Goal: Task Accomplishment & Management: Use online tool/utility

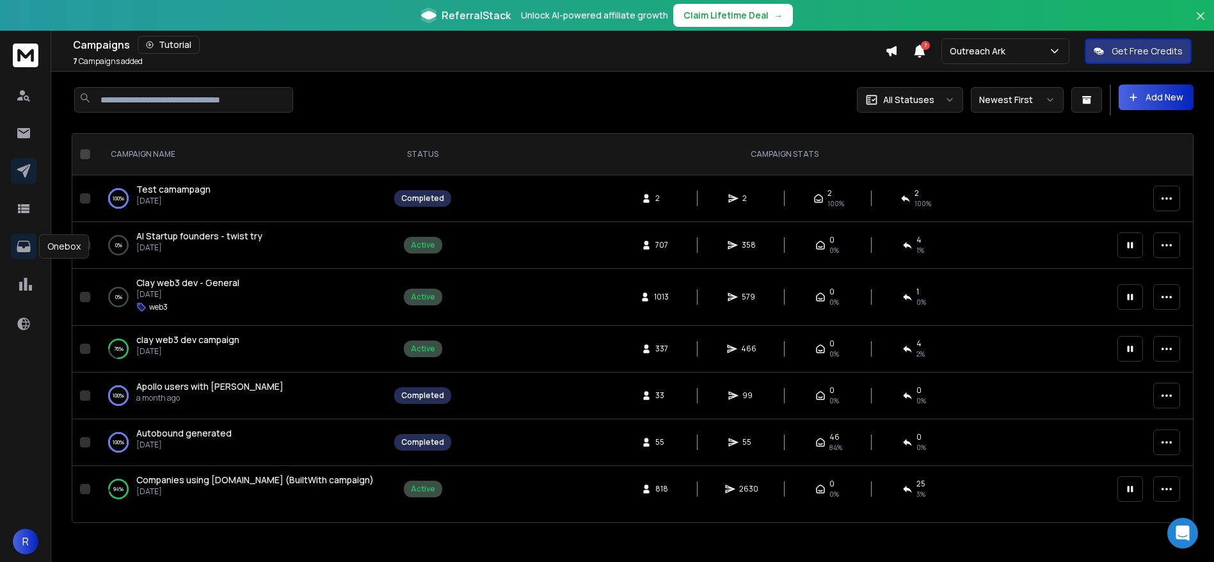
click at [21, 243] on icon at bounding box center [23, 246] width 15 height 15
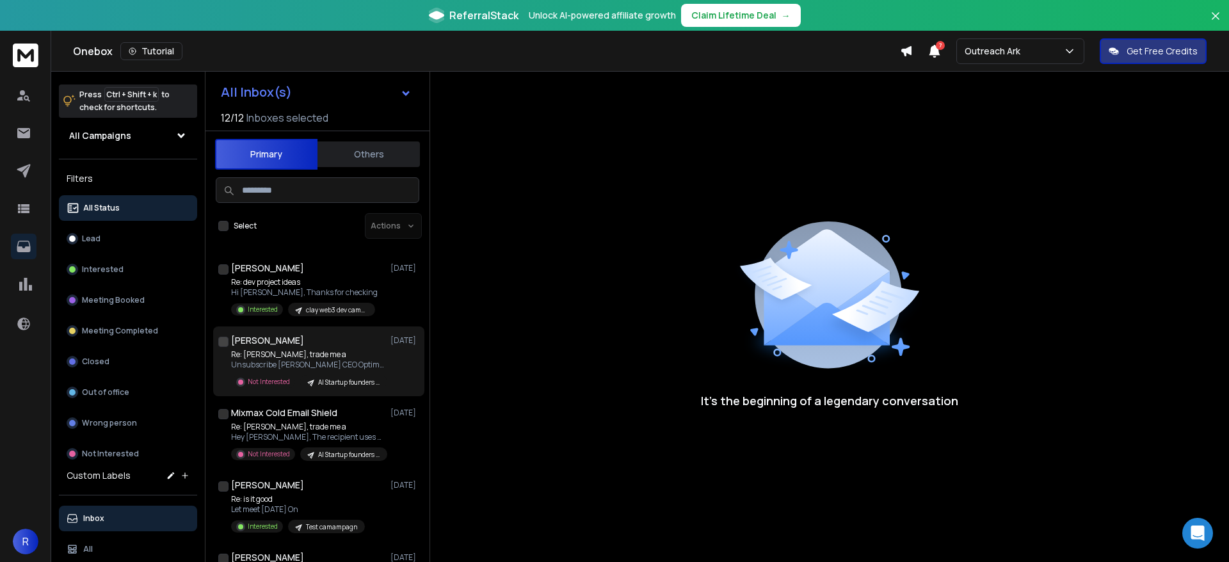
click at [294, 357] on p "Re: [PERSON_NAME], trade me a" at bounding box center [308, 355] width 154 height 10
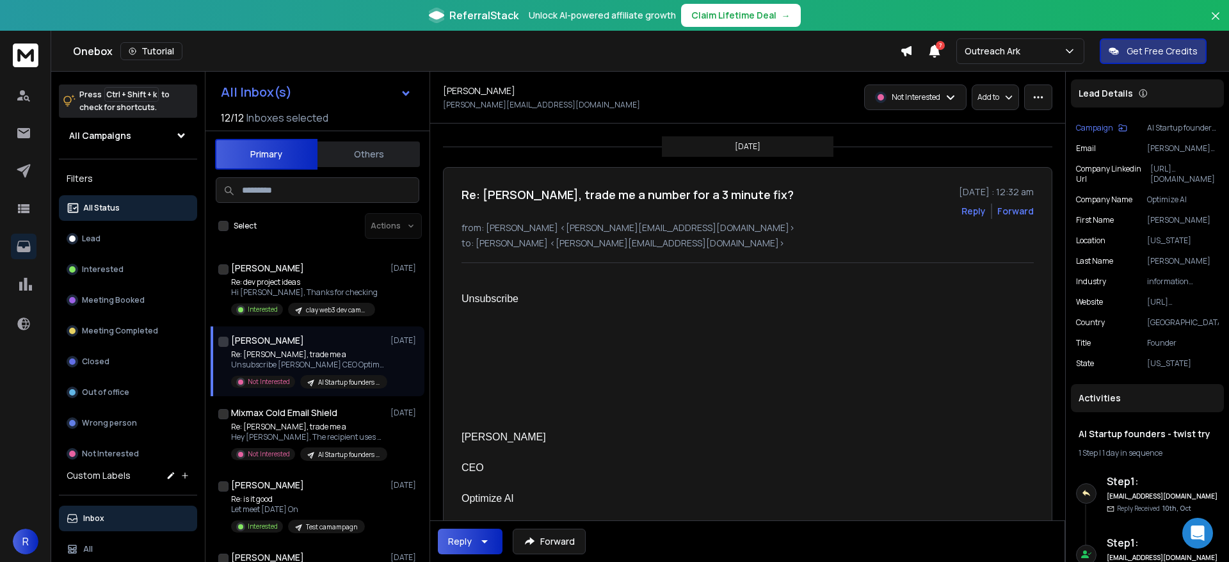
click at [599, 228] on p "from: [PERSON_NAME] <[PERSON_NAME][EMAIL_ADDRESS][DOMAIN_NAME]>" at bounding box center [748, 228] width 572 height 13
copy p "optimizeai"
click at [13, 166] on link at bounding box center [24, 171] width 26 height 26
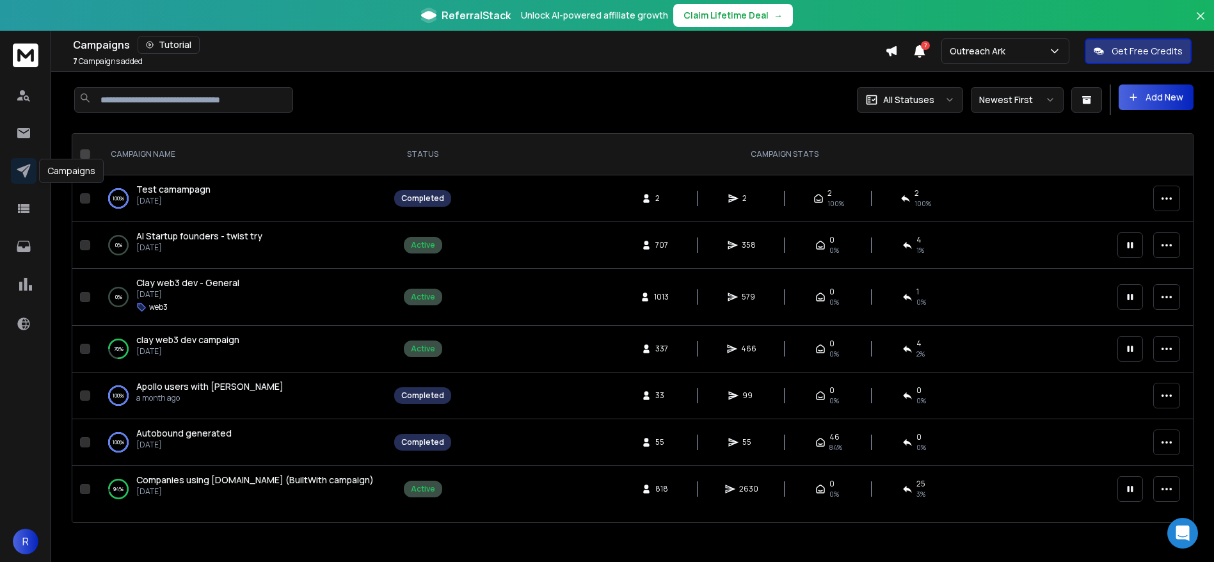
click at [183, 232] on span "AI Startup founders - twist try" at bounding box center [199, 236] width 126 height 12
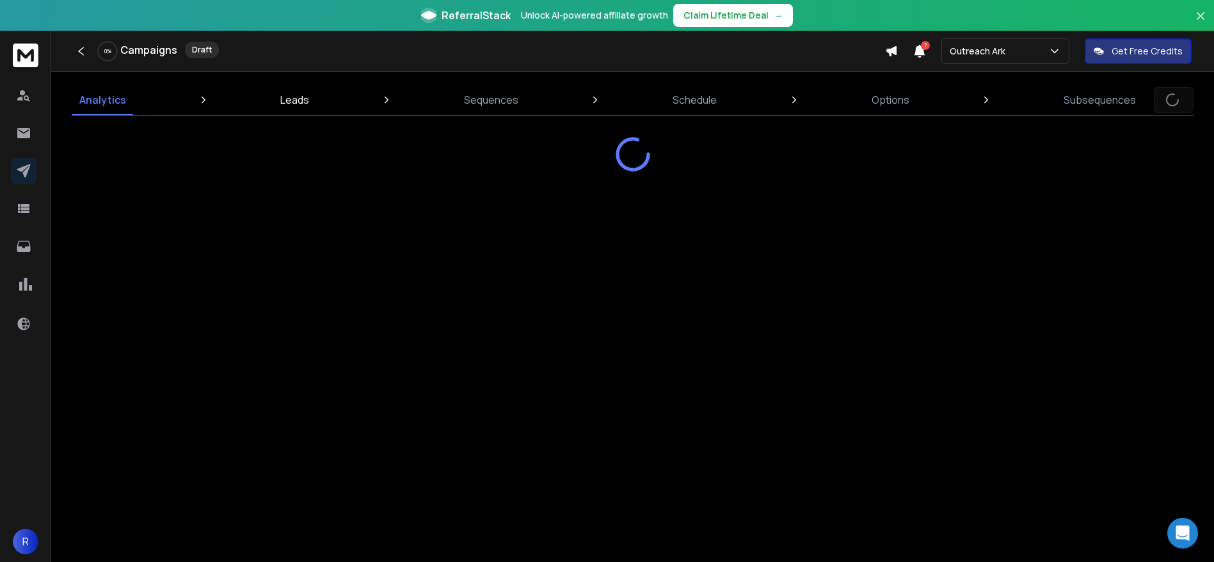
click at [302, 106] on p "Leads" at bounding box center [294, 99] width 29 height 15
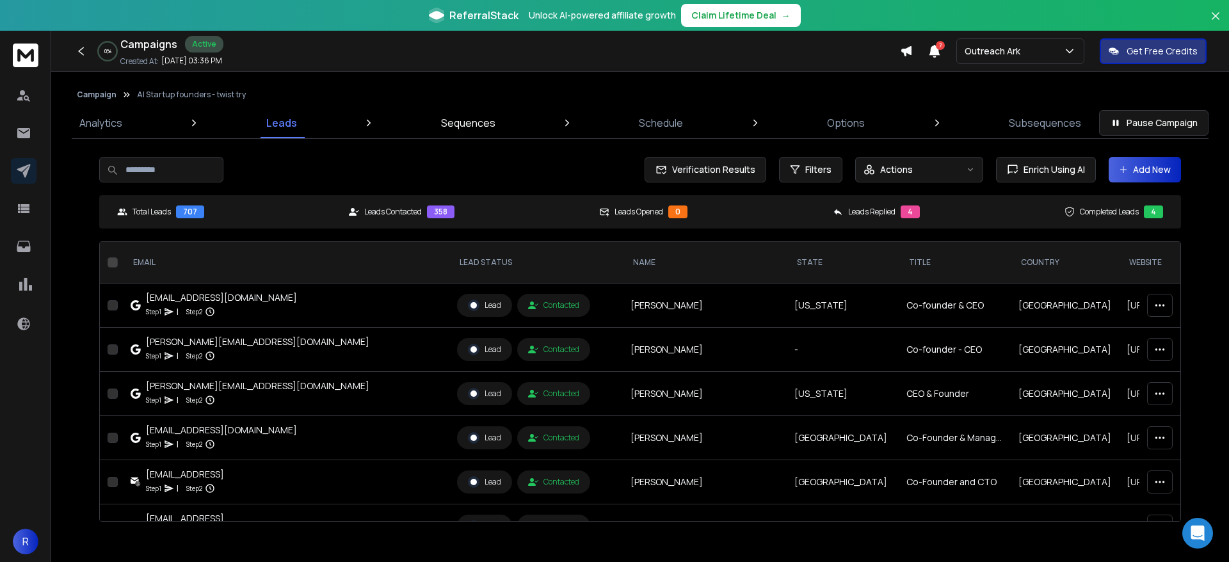
click at [472, 122] on p "Sequences" at bounding box center [468, 122] width 54 height 15
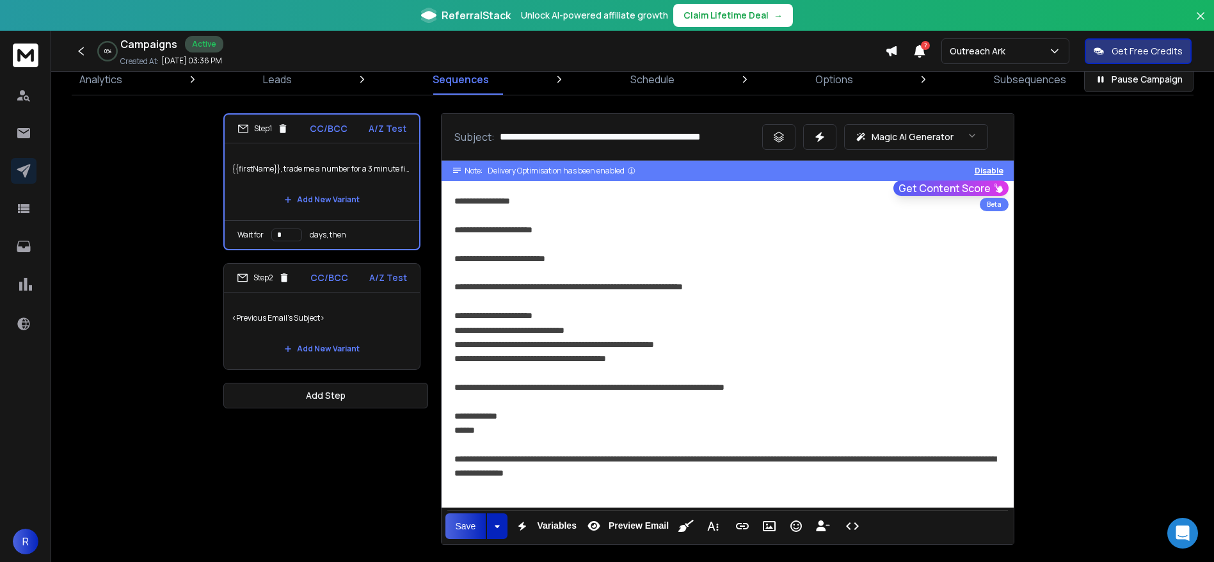
scroll to position [44, 0]
click at [345, 333] on p "<Previous Email's Subject>" at bounding box center [322, 318] width 181 height 36
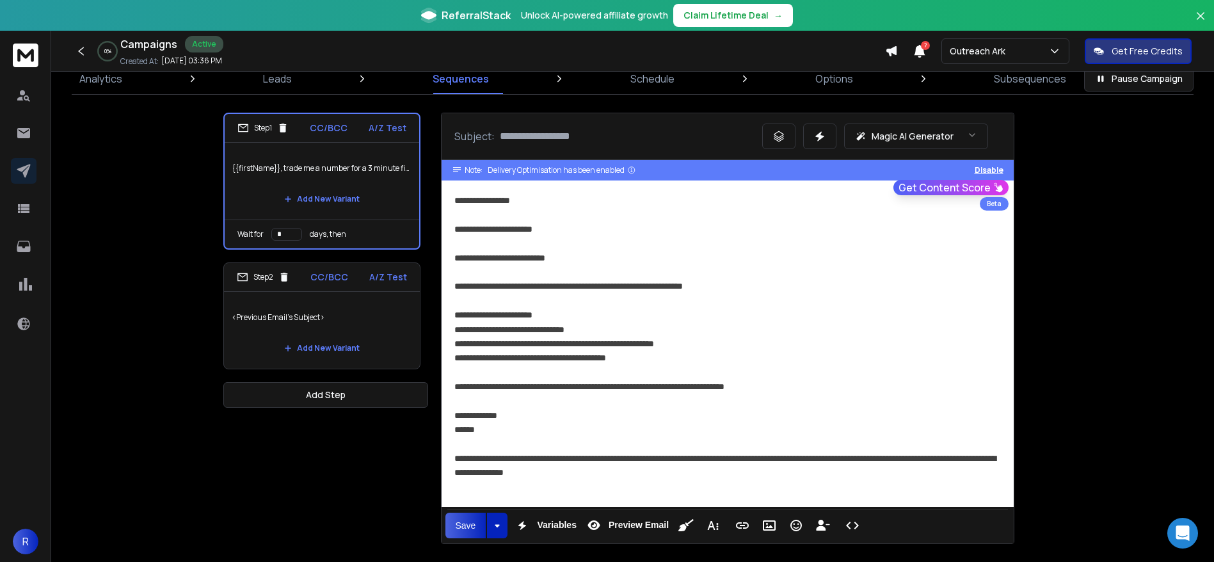
scroll to position [35, 0]
